Goal: Task Accomplishment & Management: Use online tool/utility

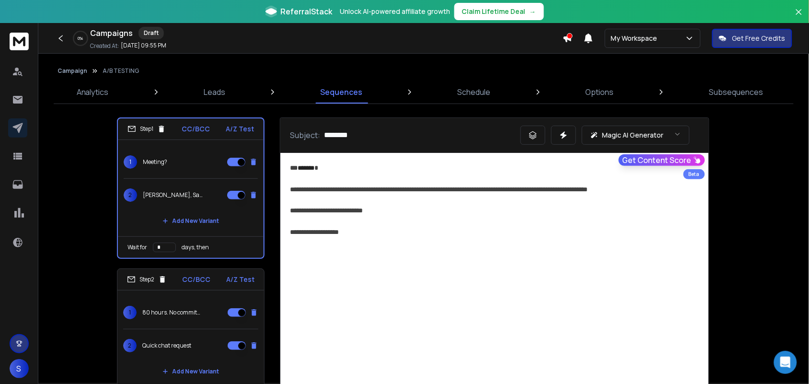
click at [267, 139] on div "Step 1 CC/BCC A/Z Test 1 Meeting? 2 [PERSON_NAME], Say "yes" to connect Add New…" at bounding box center [424, 266] width 614 height 298
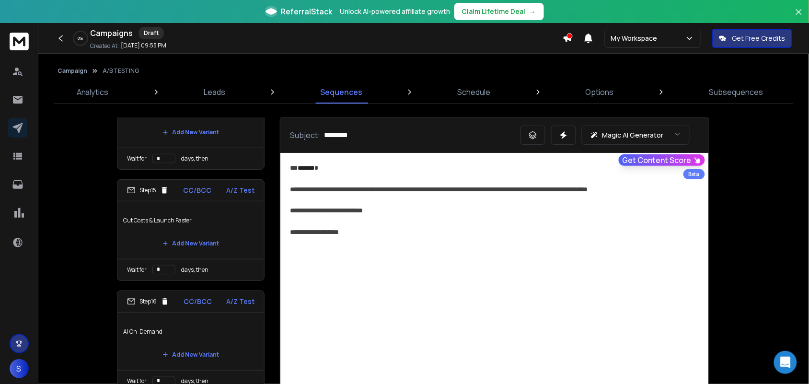
scroll to position [1583, 0]
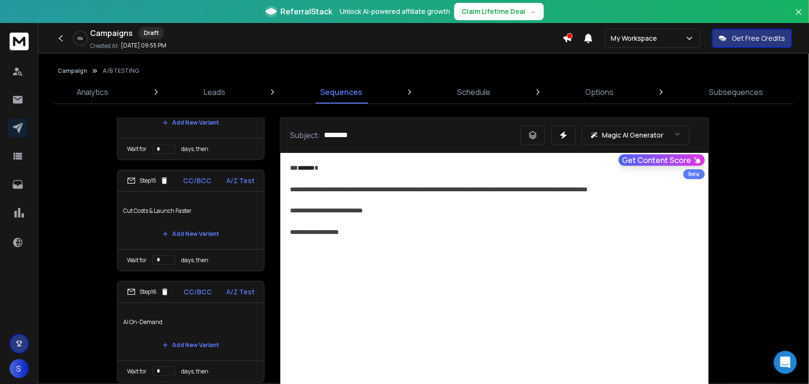
click at [267, 344] on div "Step 1 CC/BCC A/Z Test 1 Meeting? 2 [PERSON_NAME], Say "yes" to connect Add New…" at bounding box center [193, 251] width 153 height 269
drag, startPoint x: 271, startPoint y: 345, endPoint x: 268, endPoint y: 353, distance: 8.5
click at [268, 353] on div "Step 1 CC/BCC A/Z Test 1 Meeting? 2 [PERSON_NAME], Say "yes" to connect Add New…" at bounding box center [424, 266] width 614 height 298
click at [209, 219] on p "Cut Costs & Launch Faster" at bounding box center [190, 210] width 135 height 27
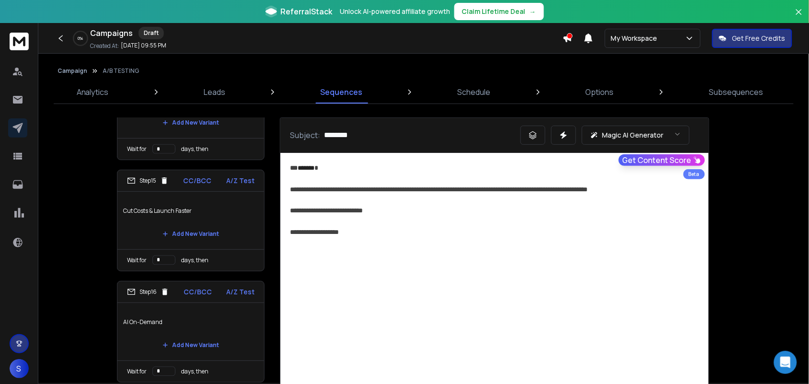
type input "**********"
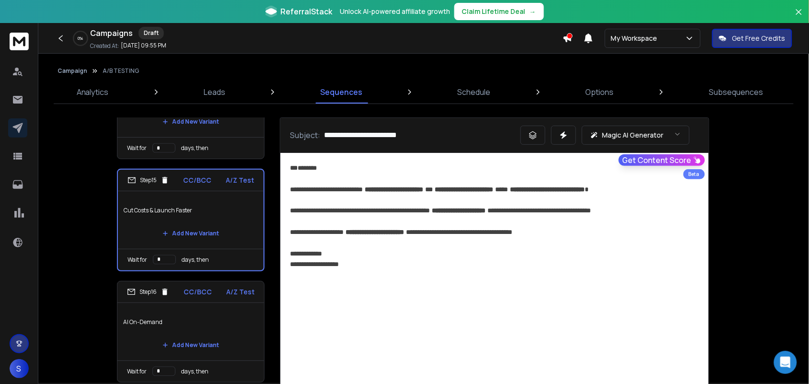
click at [27, 117] on div at bounding box center [19, 159] width 22 height 194
click at [16, 133] on icon at bounding box center [18, 128] width 12 height 12
